Goal: Navigation & Orientation: Find specific page/section

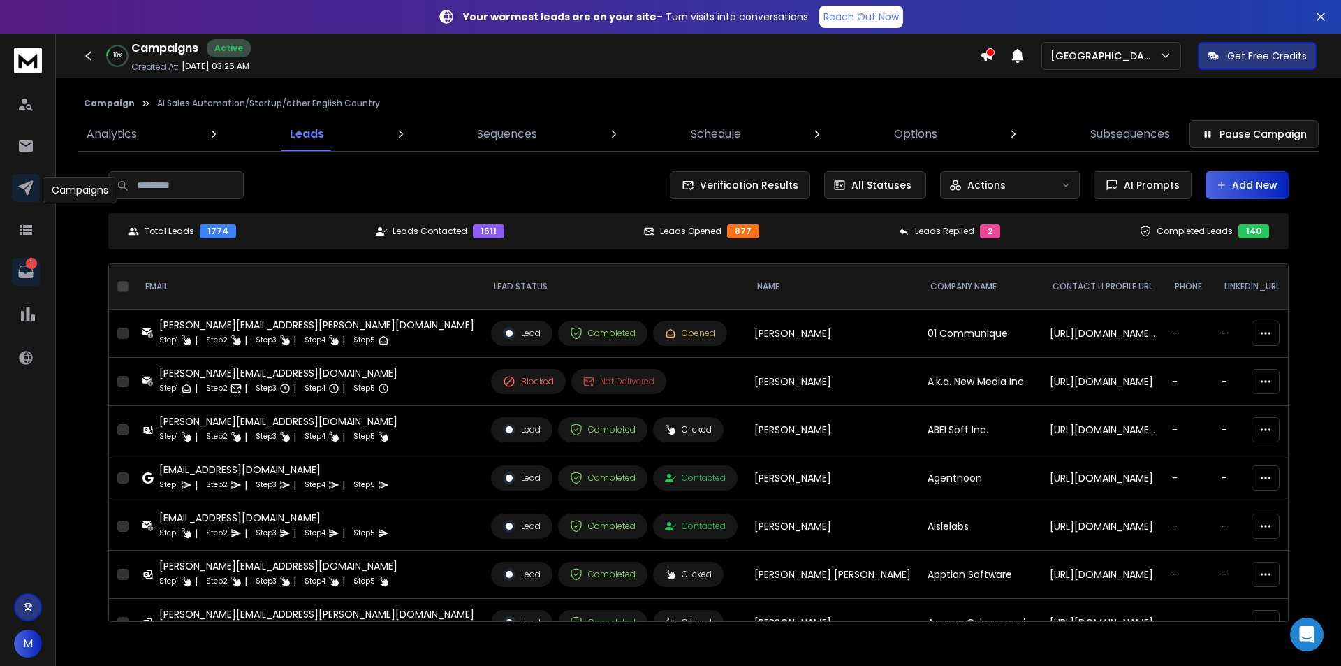
click at [28, 274] on icon at bounding box center [25, 271] width 17 height 17
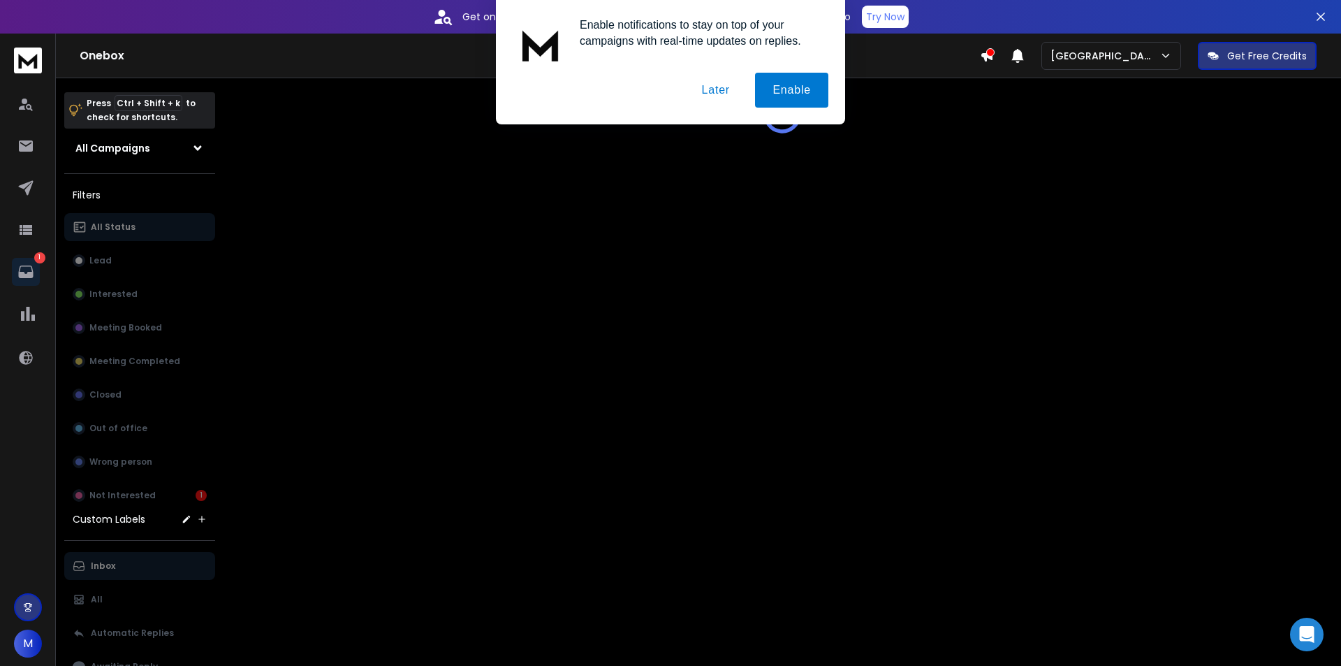
click at [715, 92] on button "Later" at bounding box center [715, 90] width 63 height 35
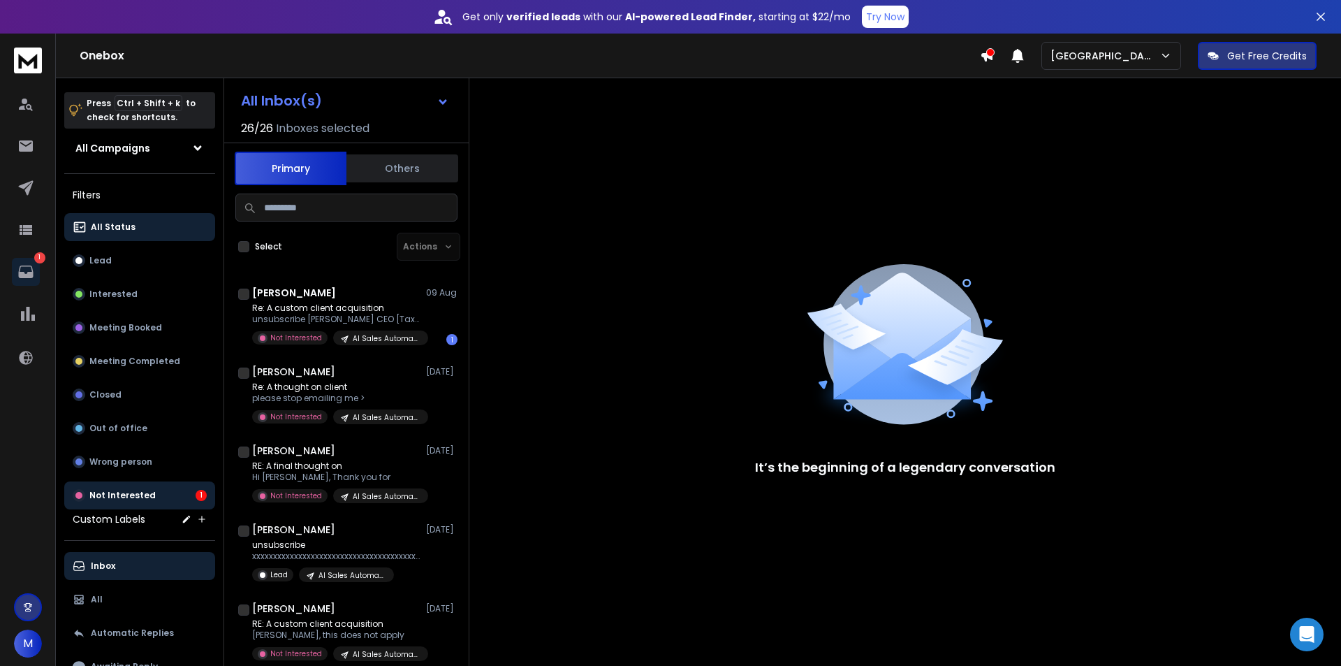
click at [124, 498] on p "Not Interested" at bounding box center [122, 495] width 66 height 11
click at [129, 500] on p "Not Interested" at bounding box center [122, 495] width 66 height 11
click at [119, 495] on p "Not Interested" at bounding box center [122, 495] width 66 height 11
click at [161, 500] on button "Not Interested 1" at bounding box center [139, 495] width 151 height 28
click at [159, 501] on button "Not Interested 1" at bounding box center [139, 495] width 151 height 28
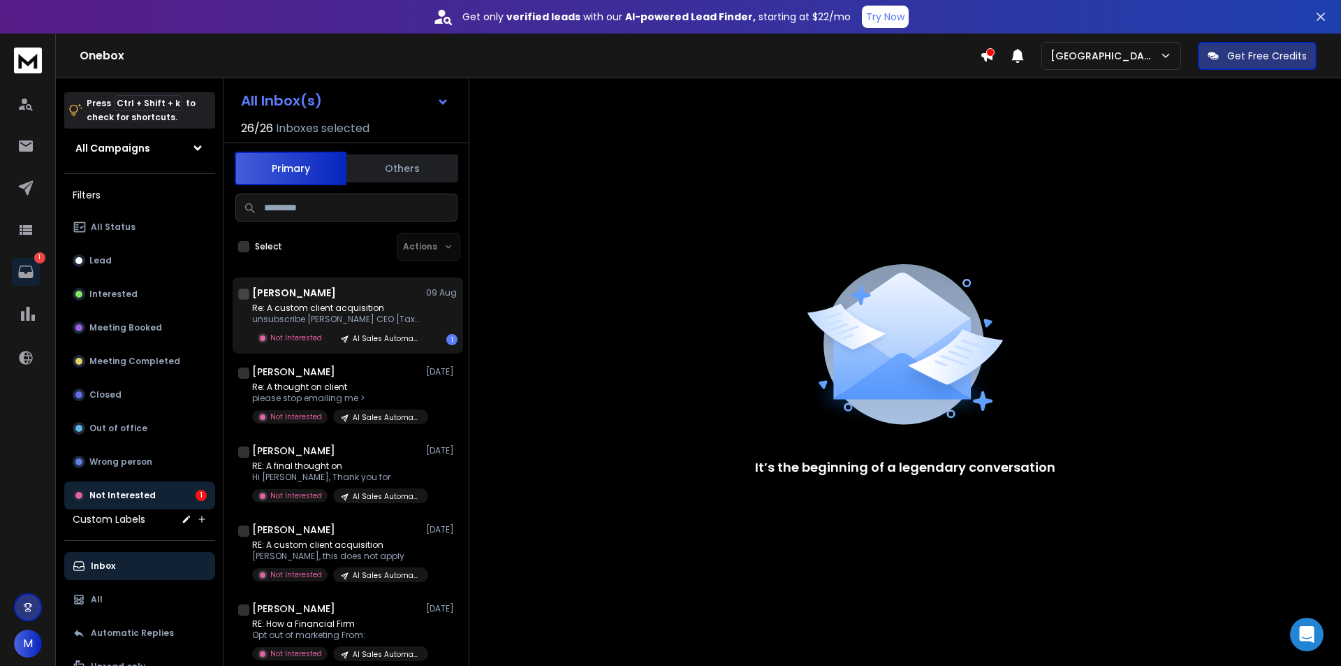
click at [400, 293] on div "Ryan Conradie 09 Aug" at bounding box center [354, 293] width 205 height 14
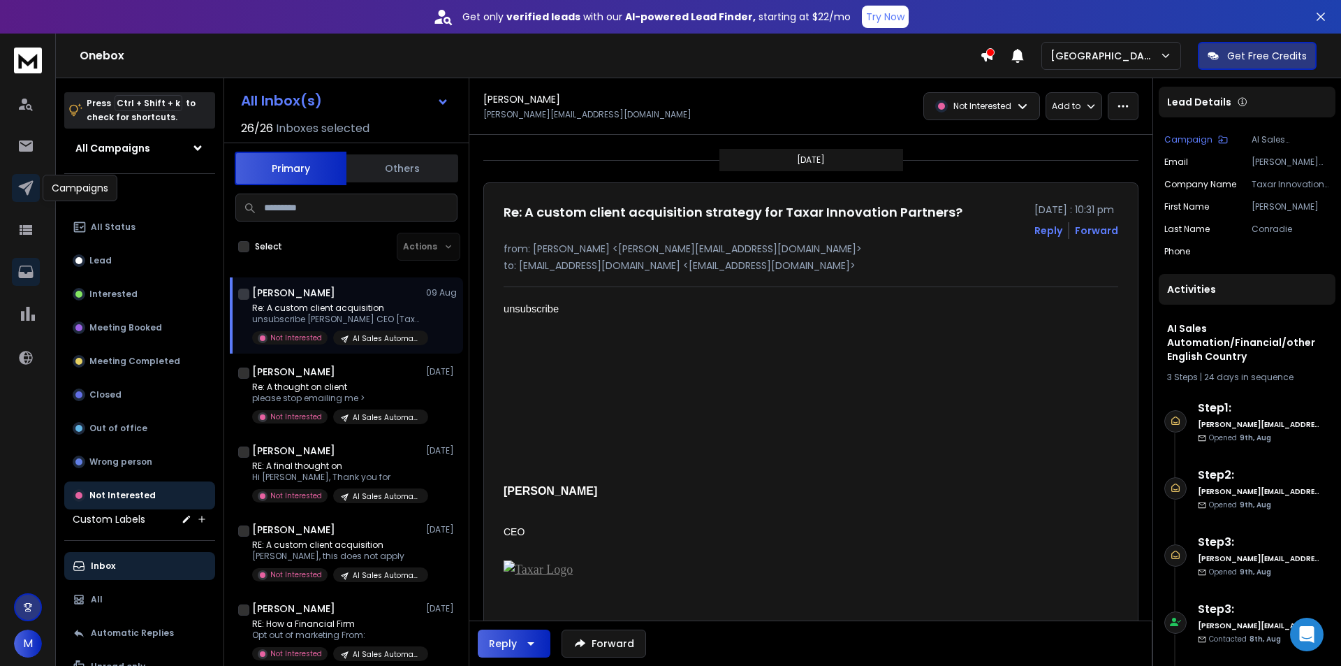
click at [20, 183] on icon at bounding box center [25, 188] width 17 height 17
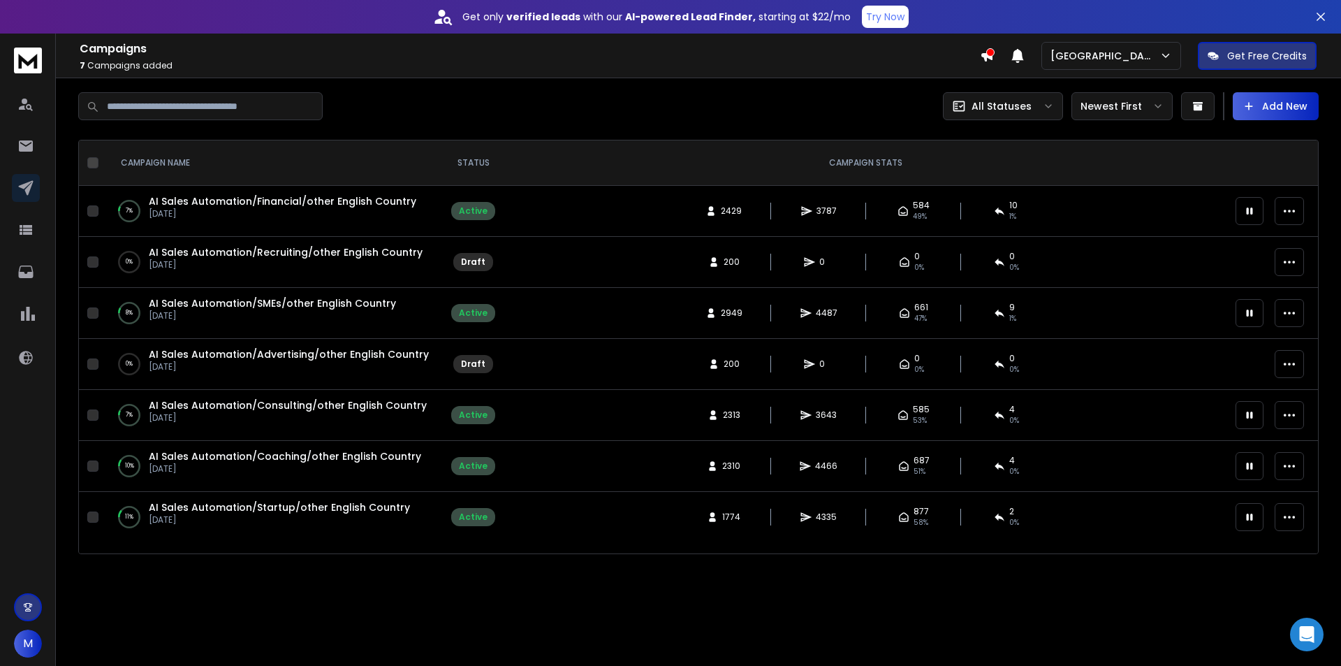
click at [411, 85] on div "Campaigns 7 Campaigns Added All Statuses Newest First Add New CAMPAIGN NAME STA…" at bounding box center [698, 323] width 1285 height 490
click at [320, 64] on p "7 Campaigns added" at bounding box center [530, 65] width 901 height 11
